Goal: Task Accomplishment & Management: Manage account settings

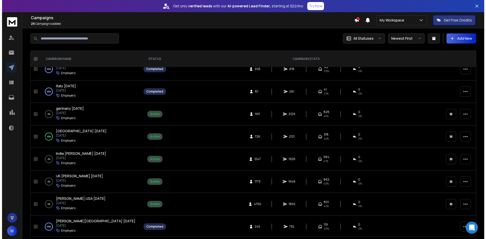
scroll to position [396, 0]
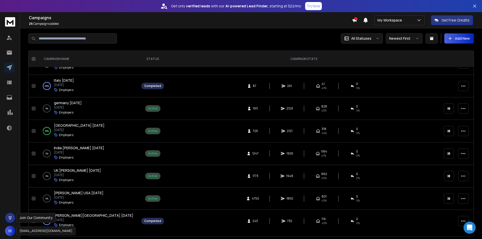
click at [10, 232] on span "W" at bounding box center [10, 231] width 10 height 10
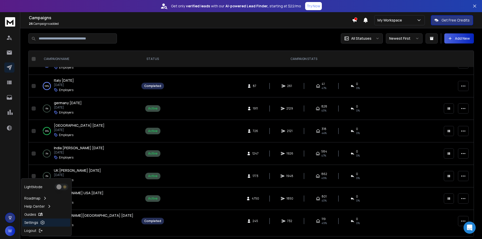
click at [33, 223] on p "Settings" at bounding box center [31, 222] width 14 height 5
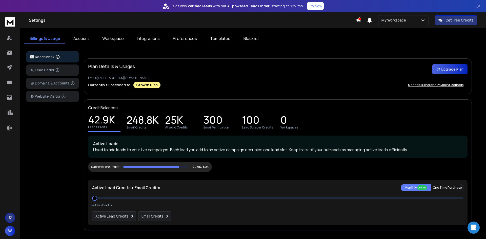
drag, startPoint x: 116, startPoint y: 119, endPoint x: 64, endPoint y: 168, distance: 71.6
click at [78, 139] on div "ReachInbox Lead Finder Domains & Accounts Website Visitor Plan Details & Usages…" at bounding box center [249, 142] width 446 height 183
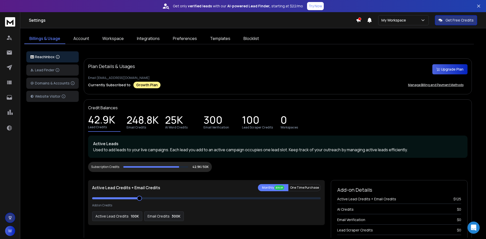
click at [142, 200] on span at bounding box center [139, 198] width 5 height 5
drag, startPoint x: 165, startPoint y: 200, endPoint x: 179, endPoint y: 200, distance: 13.9
click at [179, 200] on div "Add on Credits Active Lead Credits 100K Email Credits 300K" at bounding box center [206, 207] width 229 height 27
click at [172, 199] on span at bounding box center [206, 199] width 229 height 2
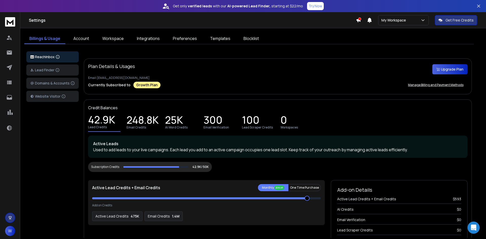
click at [317, 198] on span at bounding box center [206, 199] width 229 height 2
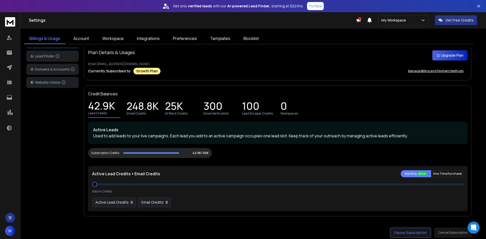
scroll to position [14, 0]
click at [92, 182] on span at bounding box center [94, 184] width 5 height 5
click at [82, 40] on link "Account" at bounding box center [81, 38] width 26 height 11
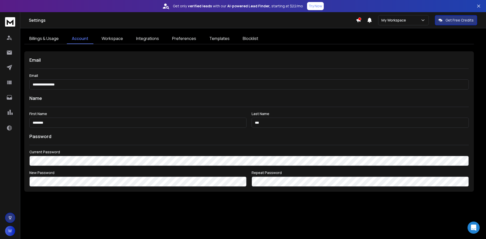
click at [110, 37] on link "Workspace" at bounding box center [112, 38] width 32 height 11
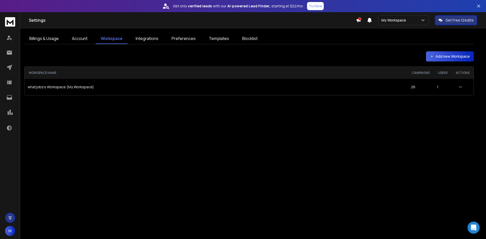
click at [152, 36] on link "Integrations" at bounding box center [147, 38] width 33 height 11
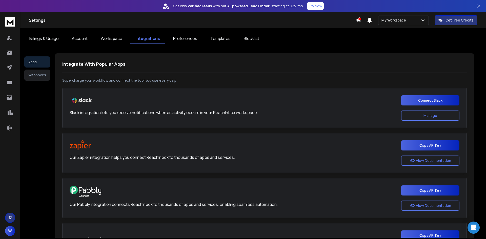
click at [184, 39] on link "Preferences" at bounding box center [185, 38] width 34 height 11
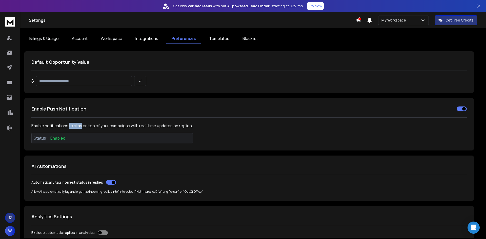
drag, startPoint x: 70, startPoint y: 127, endPoint x: 83, endPoint y: 125, distance: 13.0
click at [83, 125] on h3 "Enable notifications to stay on top of your campaigns with real-time updates on…" at bounding box center [112, 126] width 162 height 6
click at [90, 131] on div "Enable notifications to stay on top of your campaigns with real-time updates on…" at bounding box center [112, 133] width 162 height 21
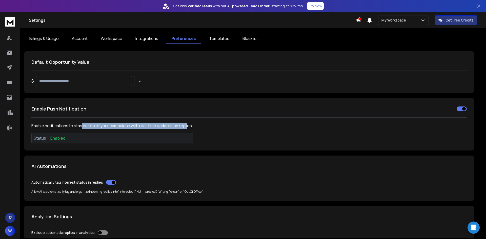
drag, startPoint x: 81, startPoint y: 124, endPoint x: 188, endPoint y: 123, distance: 106.6
click at [188, 123] on h3 "Enable notifications to stay on top of your campaigns with real-time updates on…" at bounding box center [112, 126] width 162 height 6
click at [194, 125] on div "Enable notifications to stay on top of your campaigns with real-time updates on…" at bounding box center [249, 133] width 436 height 21
drag, startPoint x: 195, startPoint y: 125, endPoint x: 24, endPoint y: 126, distance: 171.2
click at [24, 126] on div "Enable Push Notification Enable notifications to stay on top of your campaigns …" at bounding box center [249, 124] width 450 height 52
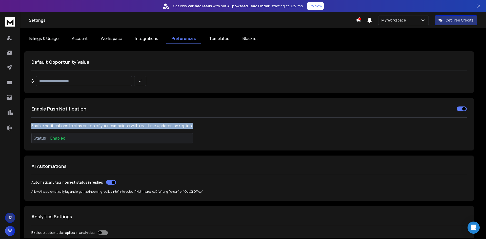
click at [37, 128] on h3 "Enable notifications to stay on top of your campaigns with real-time updates on…" at bounding box center [112, 126] width 162 height 6
drag, startPoint x: 30, startPoint y: 126, endPoint x: 200, endPoint y: 127, distance: 169.1
click at [195, 128] on div "Enable Push Notification Enable notifications to stay on top of your campaigns …" at bounding box center [249, 124] width 450 height 52
click at [201, 126] on div "Enable notifications to stay on top of your campaigns with real-time updates on…" at bounding box center [249, 133] width 436 height 21
drag, startPoint x: 151, startPoint y: 126, endPoint x: 35, endPoint y: 127, distance: 116.0
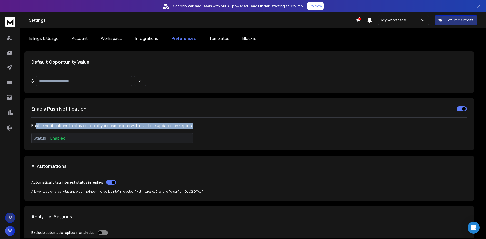
click at [35, 127] on div "Enable notifications to stay on top of your campaigns with real-time updates on…" at bounding box center [249, 133] width 436 height 21
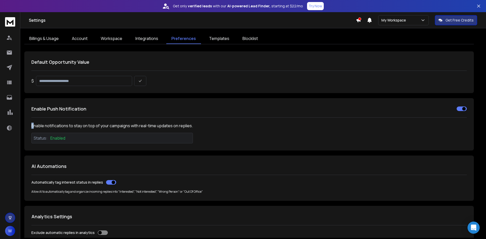
click at [31, 127] on div "Enable Push Notification Enable notifications to stay on top of your campaigns …" at bounding box center [249, 124] width 450 height 52
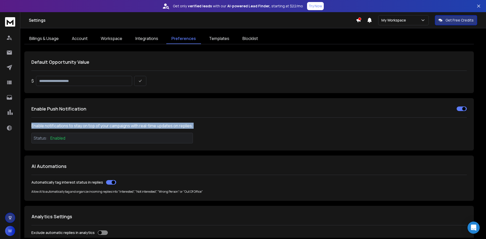
drag, startPoint x: 31, startPoint y: 127, endPoint x: 193, endPoint y: 129, distance: 162.3
click at [193, 129] on div "Enable Push Notification Enable notifications to stay on top of your campaigns …" at bounding box center [249, 124] width 450 height 52
click at [204, 126] on div "Enable notifications to stay on top of your campaigns with real-time updates on…" at bounding box center [249, 133] width 436 height 21
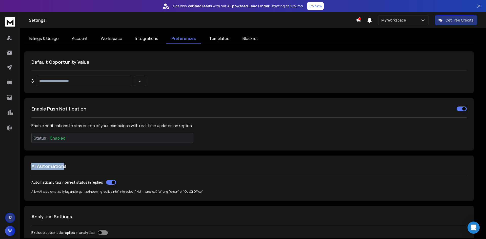
drag, startPoint x: 29, startPoint y: 167, endPoint x: 67, endPoint y: 164, distance: 38.0
click at [66, 164] on div "AI Automations Automatically tag interest status in replies Allow AI to automat…" at bounding box center [249, 178] width 450 height 45
click at [69, 164] on h1 "AI Automations" at bounding box center [249, 166] width 436 height 7
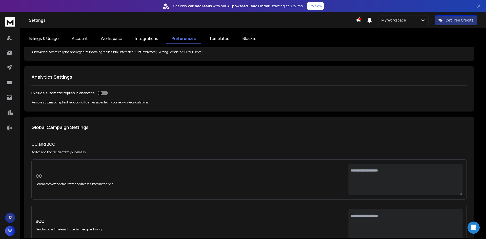
scroll to position [93, 0]
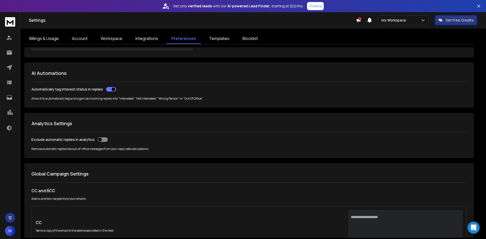
click at [218, 41] on link "Templates" at bounding box center [219, 38] width 30 height 11
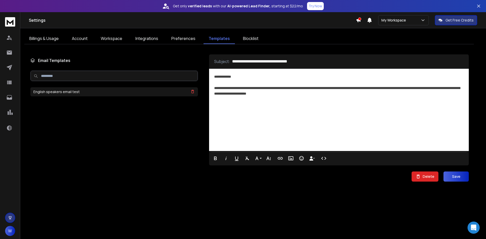
click at [252, 37] on link "Blocklist" at bounding box center [251, 38] width 26 height 11
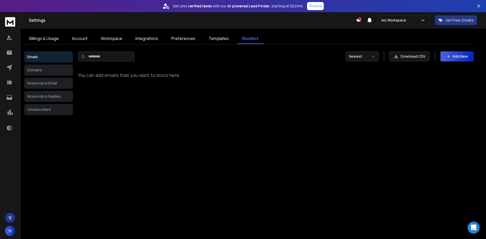
click at [52, 111] on button "Unsubscribed" at bounding box center [48, 109] width 49 height 11
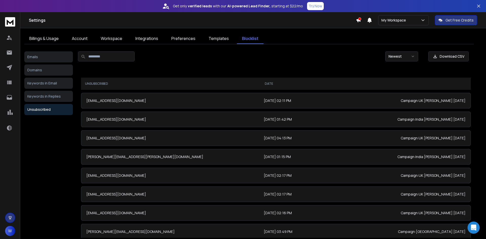
click at [51, 91] on replies "Keywords in Replies" at bounding box center [48, 96] width 49 height 11
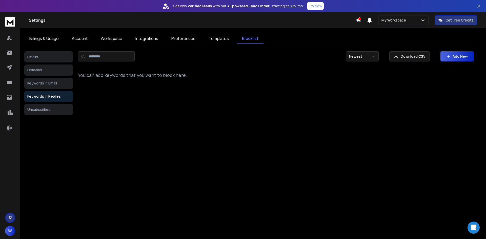
click at [50, 84] on email "Keywords in Email" at bounding box center [48, 83] width 49 height 11
click at [57, 71] on button "Domains" at bounding box center [48, 70] width 49 height 11
click at [48, 55] on button "Emails" at bounding box center [48, 56] width 49 height 11
click at [12, 21] on img at bounding box center [10, 21] width 10 height 9
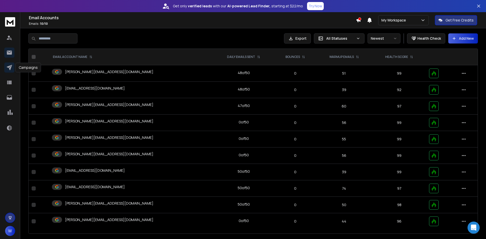
click at [9, 68] on icon at bounding box center [9, 68] width 6 height 6
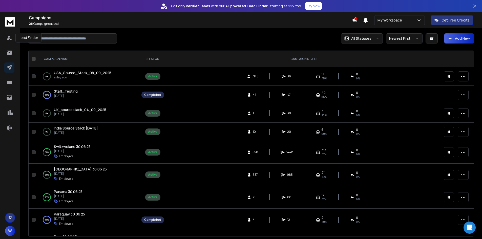
click at [11, 26] on img at bounding box center [10, 21] width 10 height 9
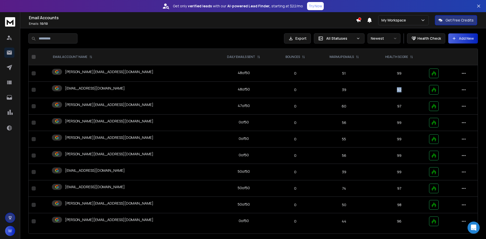
drag, startPoint x: 380, startPoint y: 89, endPoint x: 398, endPoint y: 88, distance: 18.5
click at [398, 88] on td "92" at bounding box center [399, 90] width 54 height 16
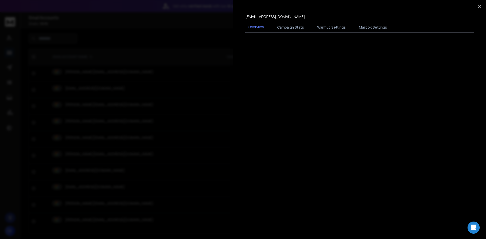
click at [398, 88] on div at bounding box center [243, 119] width 486 height 239
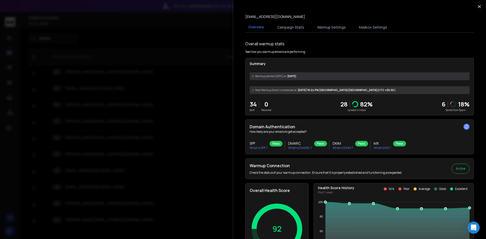
click at [478, 7] on icon "button" at bounding box center [479, 6] width 3 height 3
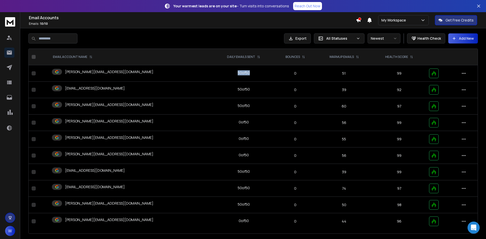
drag, startPoint x: 210, startPoint y: 74, endPoint x: 231, endPoint y: 74, distance: 21.3
click at [231, 74] on td "50 of 50" at bounding box center [244, 71] width 62 height 13
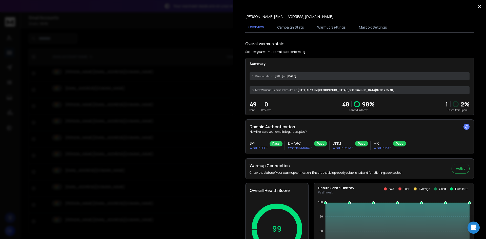
click at [479, 7] on icon "button" at bounding box center [479, 6] width 5 height 5
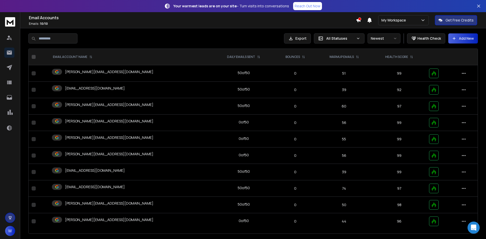
click at [161, 60] on th "EMAIL ACCOUNT NAME" at bounding box center [131, 57] width 164 height 16
click at [338, 56] on p "WARMUP EMAILS" at bounding box center [341, 57] width 25 height 4
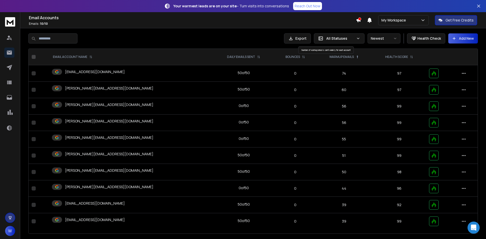
click at [338, 56] on p "WARMUP EMAILS" at bounding box center [341, 57] width 25 height 4
drag, startPoint x: 206, startPoint y: 72, endPoint x: 225, endPoint y: 77, distance: 19.7
click at [225, 77] on td "50 of 50" at bounding box center [244, 71] width 62 height 13
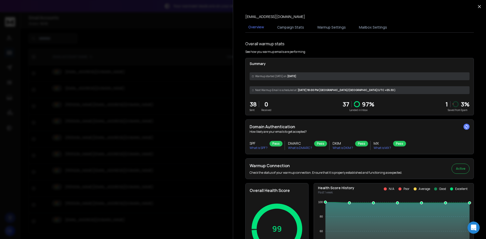
click at [477, 7] on icon "button" at bounding box center [479, 6] width 5 height 5
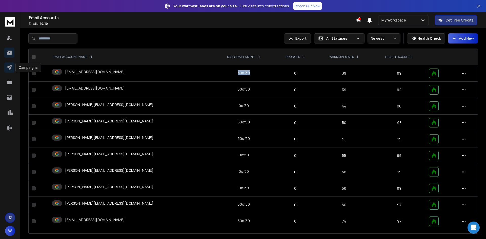
click at [9, 66] on icon at bounding box center [9, 68] width 6 height 6
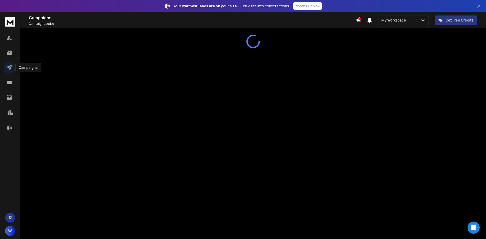
click at [4, 180] on div "W" at bounding box center [10, 126] width 20 height 229
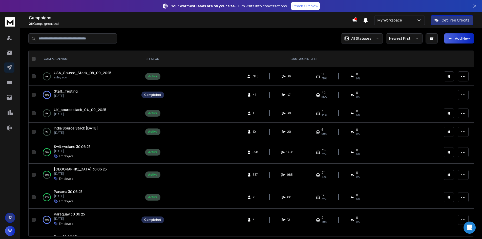
click at [77, 74] on span "USA_Source_Stack_08_09_2025" at bounding box center [82, 72] width 57 height 5
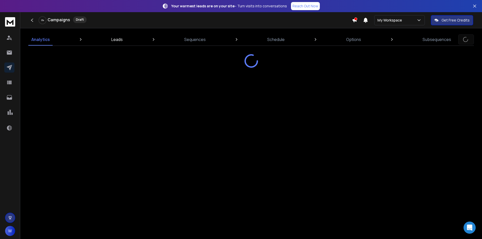
click at [116, 36] on link "Leads" at bounding box center [116, 39] width 17 height 12
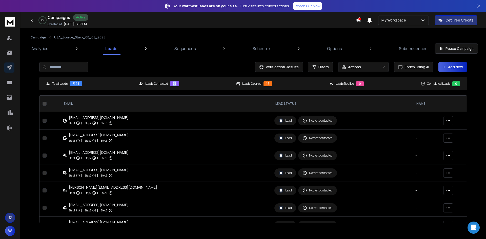
drag, startPoint x: 173, startPoint y: 84, endPoint x: 181, endPoint y: 84, distance: 7.3
click at [181, 84] on div "Total Leads 7143 Leads Contacted 38 Leads Opened 17 Leads Replied 0 Completed L…" at bounding box center [253, 83] width 428 height 13
drag, startPoint x: 265, startPoint y: 83, endPoint x: 285, endPoint y: 86, distance: 20.8
click at [285, 86] on div "Total Leads 7143 Leads Contacted 38 Leads Opened 17 Leads Replied 0 Completed L…" at bounding box center [253, 83] width 428 height 13
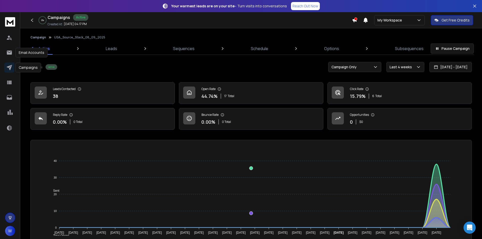
click at [5, 66] on link at bounding box center [9, 68] width 10 height 10
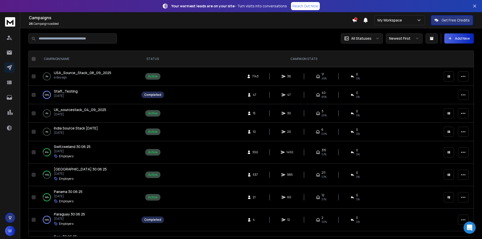
click at [187, 58] on th "CAMPAIGN STATS" at bounding box center [304, 59] width 274 height 16
drag, startPoint x: 43, startPoint y: 59, endPoint x: 76, endPoint y: 63, distance: 33.4
click at [76, 63] on th "CAMPAIGN NAME" at bounding box center [88, 59] width 101 height 16
click at [74, 56] on th "CAMPAIGN NAME" at bounding box center [88, 59] width 101 height 16
drag, startPoint x: 48, startPoint y: 59, endPoint x: 39, endPoint y: 60, distance: 9.4
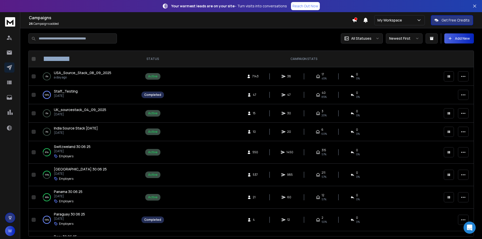
click at [39, 60] on th "CAMPAIGN NAME" at bounding box center [88, 59] width 101 height 16
click at [49, 58] on th "CAMPAIGN NAME" at bounding box center [88, 59] width 101 height 16
drag, startPoint x: 44, startPoint y: 58, endPoint x: 86, endPoint y: 60, distance: 41.5
click at [86, 60] on th "CAMPAIGN NAME" at bounding box center [88, 59] width 101 height 16
click at [71, 57] on th "CAMPAIGN NAME" at bounding box center [88, 59] width 101 height 16
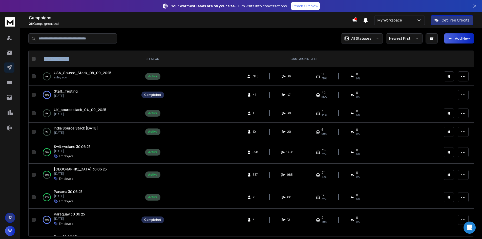
drag, startPoint x: 58, startPoint y: 58, endPoint x: 40, endPoint y: 59, distance: 18.3
click at [40, 59] on th "CAMPAIGN NAME" at bounding box center [88, 59] width 101 height 16
click at [46, 59] on th "CAMPAIGN NAME" at bounding box center [88, 59] width 101 height 16
drag, startPoint x: 44, startPoint y: 58, endPoint x: 76, endPoint y: 58, distance: 32.2
click at [76, 58] on th "CAMPAIGN NAME" at bounding box center [88, 59] width 101 height 16
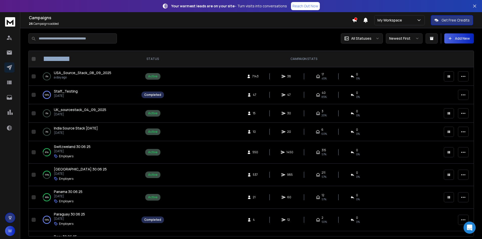
click at [75, 58] on th "CAMPAIGN NAME" at bounding box center [88, 59] width 101 height 16
drag, startPoint x: 71, startPoint y: 59, endPoint x: 44, endPoint y: 59, distance: 26.8
click at [44, 59] on th "CAMPAIGN NAME" at bounding box center [88, 59] width 101 height 16
drag, startPoint x: 44, startPoint y: 59, endPoint x: 70, endPoint y: 58, distance: 26.4
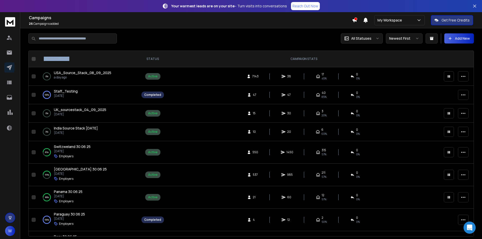
click at [70, 58] on th "CAMPAIGN NAME" at bounding box center [88, 59] width 101 height 16
click at [71, 58] on th "CAMPAIGN NAME" at bounding box center [88, 59] width 101 height 16
drag, startPoint x: 71, startPoint y: 58, endPoint x: 45, endPoint y: 59, distance: 25.6
click at [46, 59] on th "CAMPAIGN NAME" at bounding box center [88, 59] width 101 height 16
click at [45, 59] on th "CAMPAIGN NAME" at bounding box center [88, 59] width 101 height 16
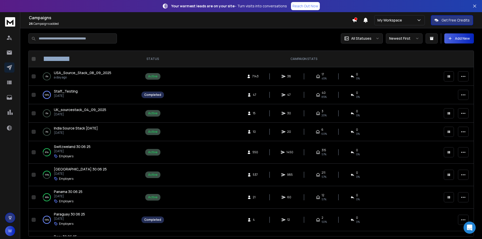
drag, startPoint x: 43, startPoint y: 58, endPoint x: 68, endPoint y: 59, distance: 24.8
click at [68, 59] on th "CAMPAIGN NAME" at bounding box center [88, 59] width 101 height 16
click at [70, 60] on th "CAMPAIGN NAME" at bounding box center [88, 59] width 101 height 16
drag, startPoint x: 70, startPoint y: 60, endPoint x: 46, endPoint y: 58, distance: 23.8
click at [46, 58] on th "CAMPAIGN NAME" at bounding box center [88, 59] width 101 height 16
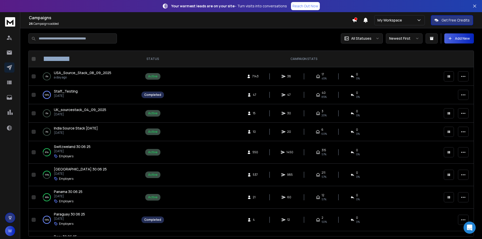
click at [46, 58] on th "CAMPAIGN NAME" at bounding box center [88, 59] width 101 height 16
drag, startPoint x: 43, startPoint y: 58, endPoint x: 77, endPoint y: 57, distance: 33.7
click at [77, 57] on th "CAMPAIGN NAME" at bounding box center [88, 59] width 101 height 16
click at [72, 57] on th "CAMPAIGN NAME" at bounding box center [88, 59] width 101 height 16
click at [61, 57] on th "CAMPAIGN NAME" at bounding box center [88, 59] width 101 height 16
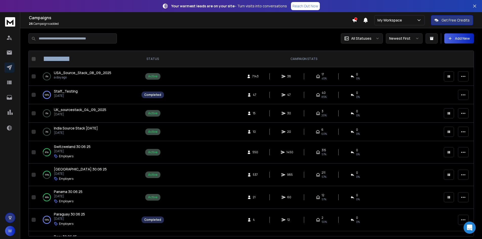
drag, startPoint x: 62, startPoint y: 60, endPoint x: 72, endPoint y: 59, distance: 10.1
click at [72, 59] on th "CAMPAIGN NAME" at bounding box center [88, 59] width 101 height 16
drag, startPoint x: 68, startPoint y: 58, endPoint x: 44, endPoint y: 59, distance: 24.1
click at [44, 59] on th "CAMPAIGN NAME" at bounding box center [88, 59] width 101 height 16
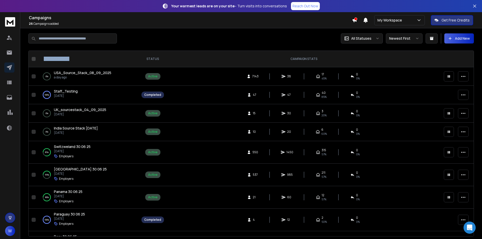
click at [44, 59] on th "CAMPAIGN NAME" at bounding box center [88, 59] width 101 height 16
drag, startPoint x: 44, startPoint y: 59, endPoint x: 72, endPoint y: 60, distance: 28.4
click at [72, 60] on th "CAMPAIGN NAME" at bounding box center [88, 59] width 101 height 16
click at [71, 57] on th "CAMPAIGN NAME" at bounding box center [88, 59] width 101 height 16
drag, startPoint x: 68, startPoint y: 57, endPoint x: 43, endPoint y: 59, distance: 24.9
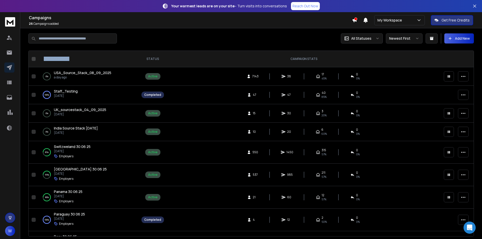
click at [43, 59] on th "CAMPAIGN NAME" at bounding box center [88, 59] width 101 height 16
drag, startPoint x: 43, startPoint y: 59, endPoint x: 72, endPoint y: 59, distance: 29.4
click at [72, 59] on th "CAMPAIGN NAME" at bounding box center [88, 59] width 101 height 16
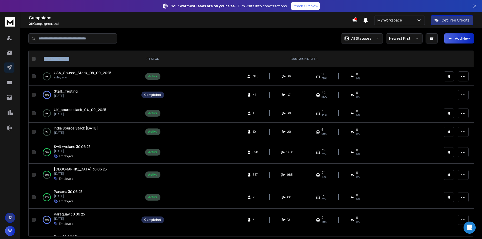
drag, startPoint x: 66, startPoint y: 59, endPoint x: 39, endPoint y: 59, distance: 26.8
click at [39, 59] on th "CAMPAIGN NAME" at bounding box center [88, 59] width 101 height 16
click at [67, 62] on th "CAMPAIGN NAME" at bounding box center [88, 59] width 101 height 16
drag, startPoint x: 62, startPoint y: 59, endPoint x: 44, endPoint y: 59, distance: 18.0
click at [44, 59] on th "CAMPAIGN NAME" at bounding box center [88, 59] width 101 height 16
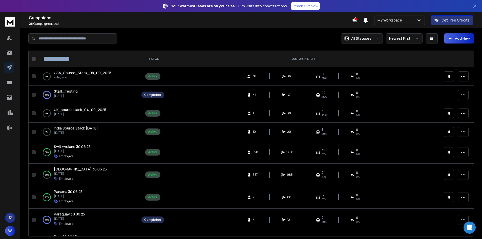
click at [44, 59] on th "CAMPAIGN NAME" at bounding box center [88, 59] width 101 height 16
drag, startPoint x: 44, startPoint y: 58, endPoint x: 70, endPoint y: 57, distance: 26.6
click at [70, 57] on th "CAMPAIGN NAME" at bounding box center [88, 59] width 101 height 16
click at [8, 233] on span "W" at bounding box center [10, 231] width 10 height 10
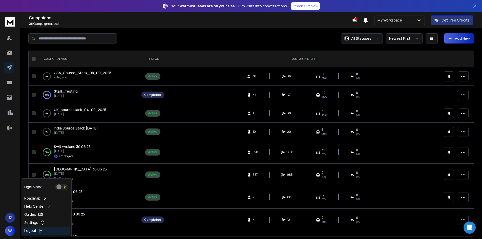
click at [29, 232] on p "Logout" at bounding box center [30, 230] width 12 height 5
